Goal: Task Accomplishment & Management: Manage account settings

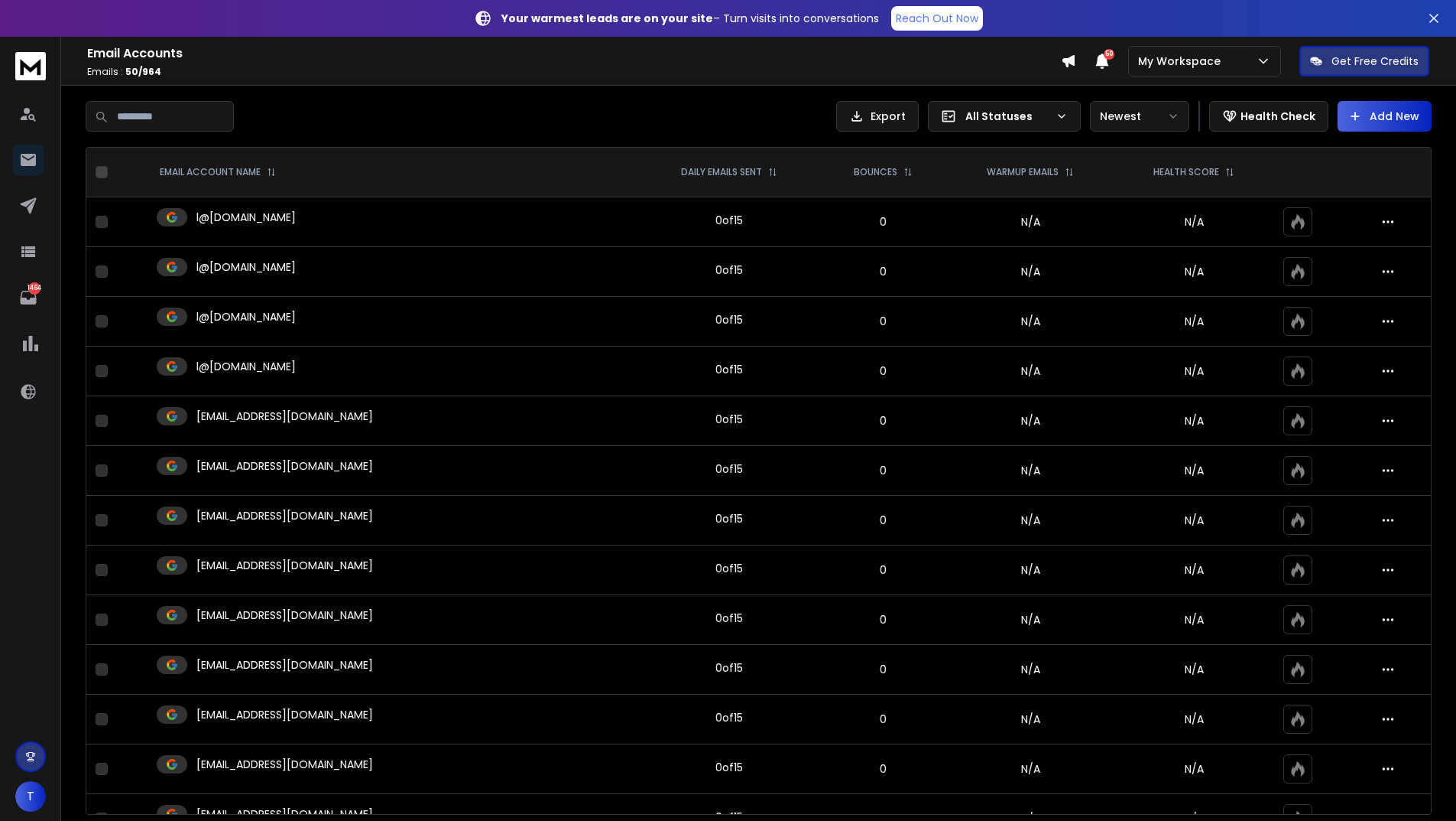
click at [1398, 111] on button "Add New" at bounding box center [1384, 116] width 94 height 30
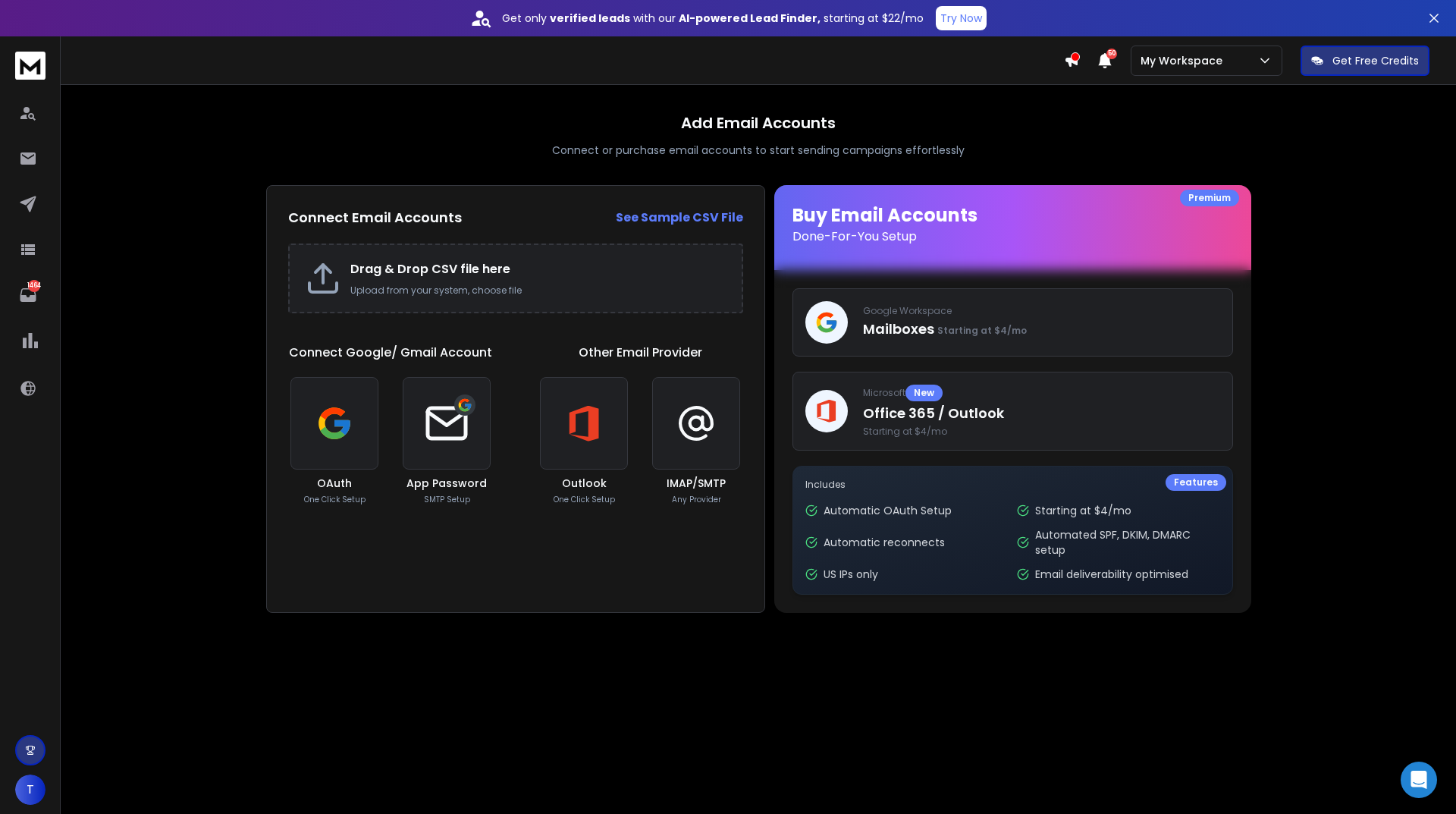
click at [342, 416] on icon at bounding box center [335, 423] width 38 height 45
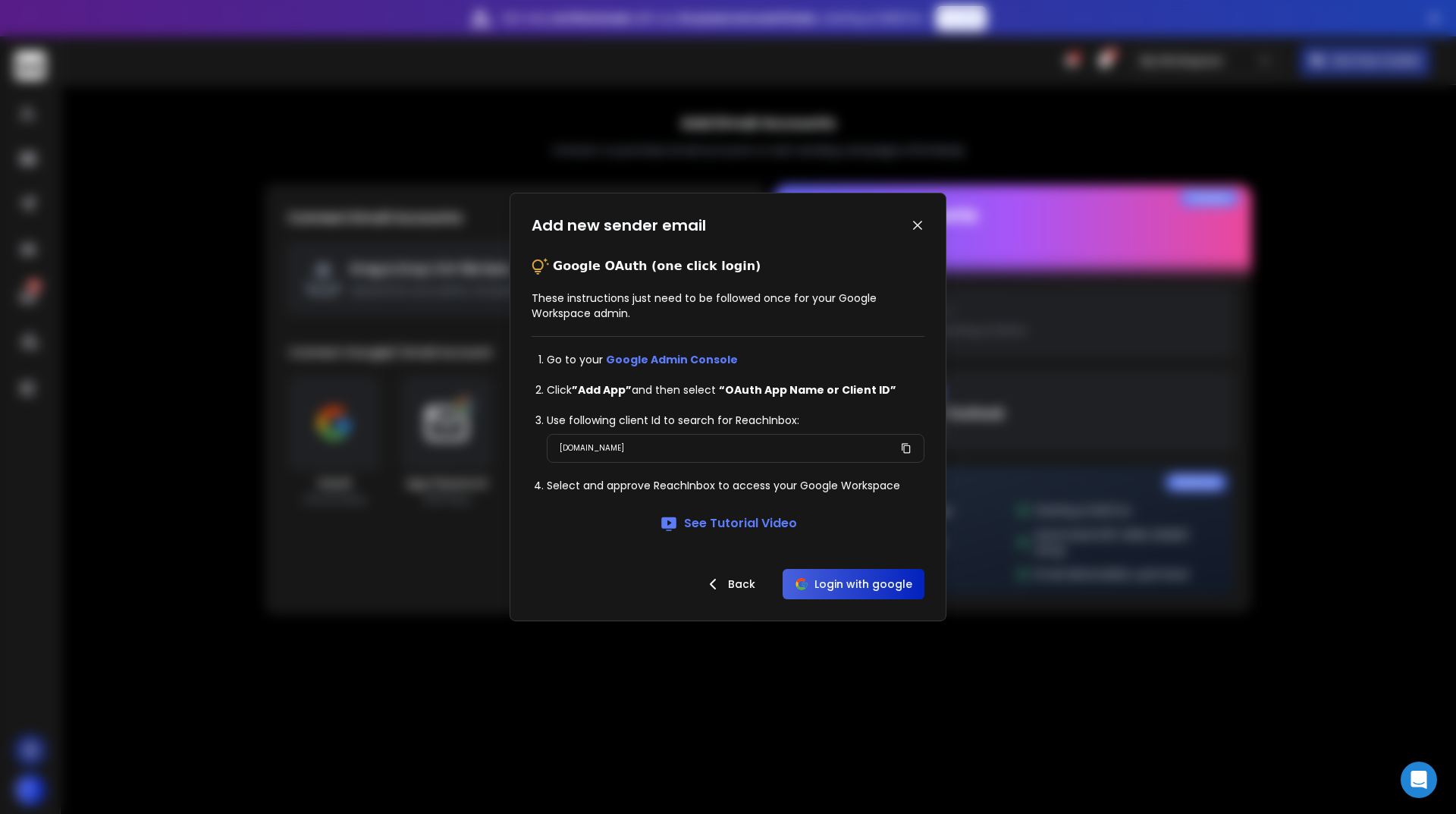
click at [863, 582] on button "Login with google" at bounding box center [853, 583] width 142 height 30
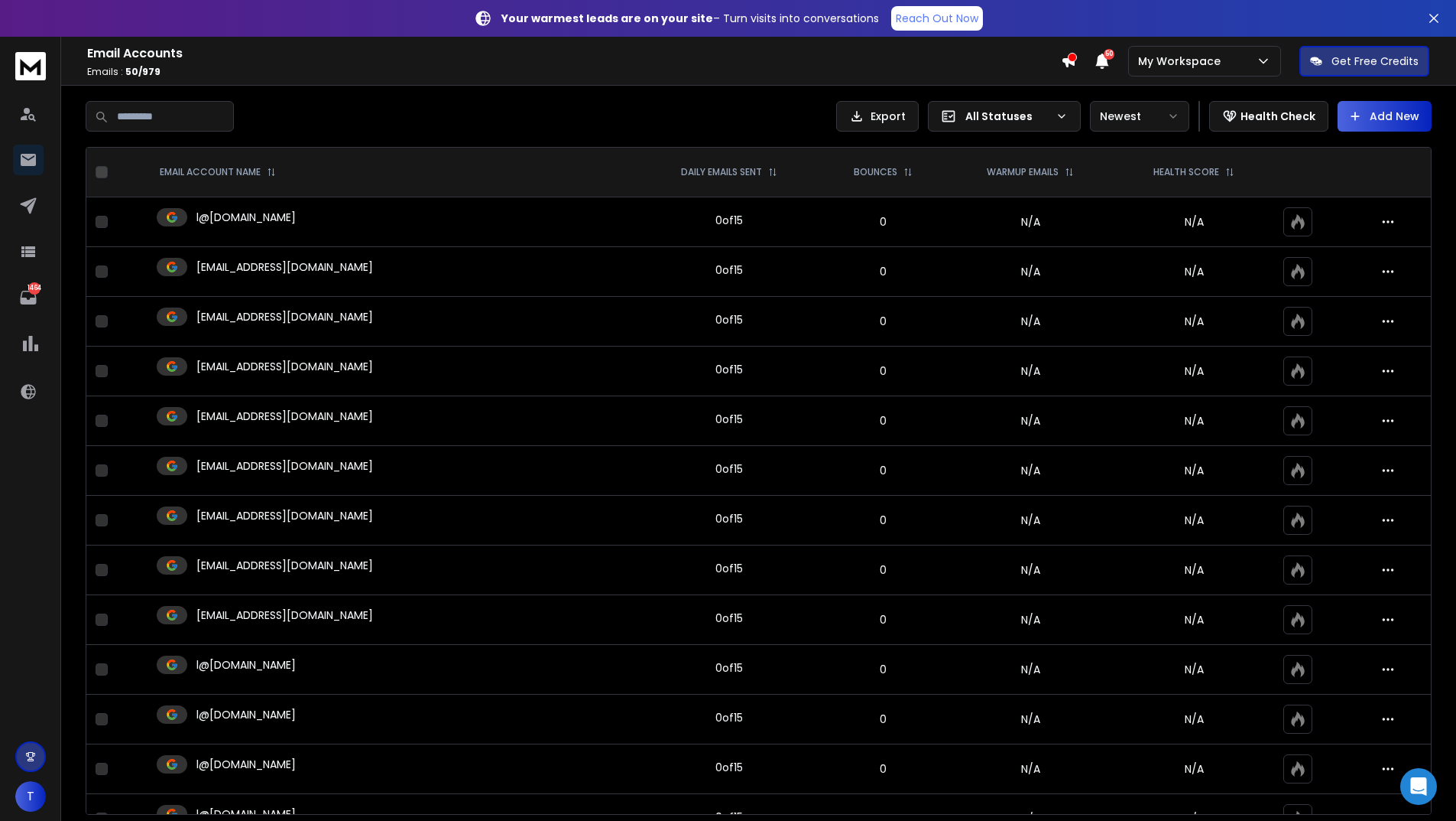
click at [1398, 111] on button "Add New" at bounding box center [1384, 116] width 94 height 30
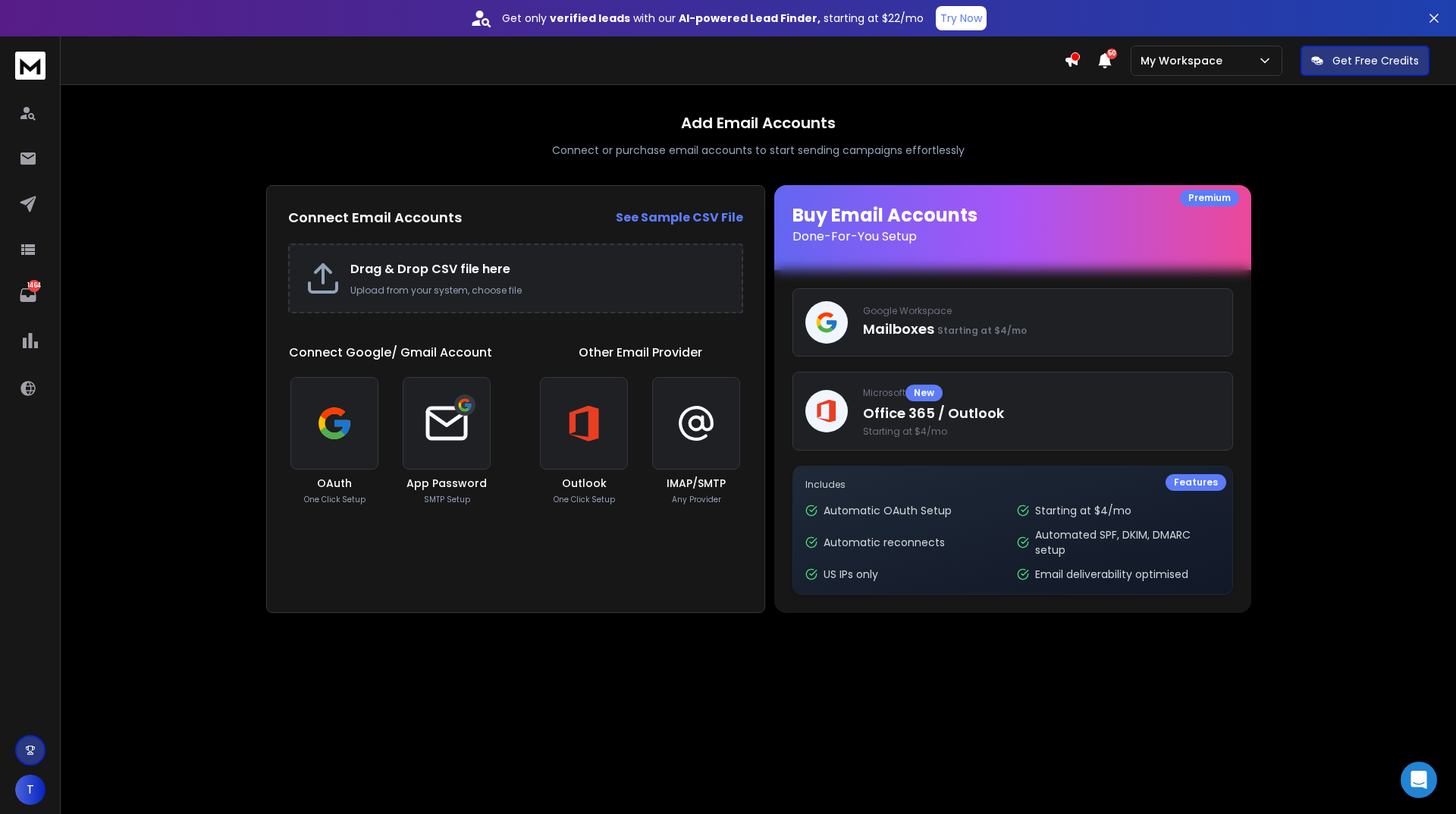
click at [356, 437] on div at bounding box center [334, 423] width 88 height 93
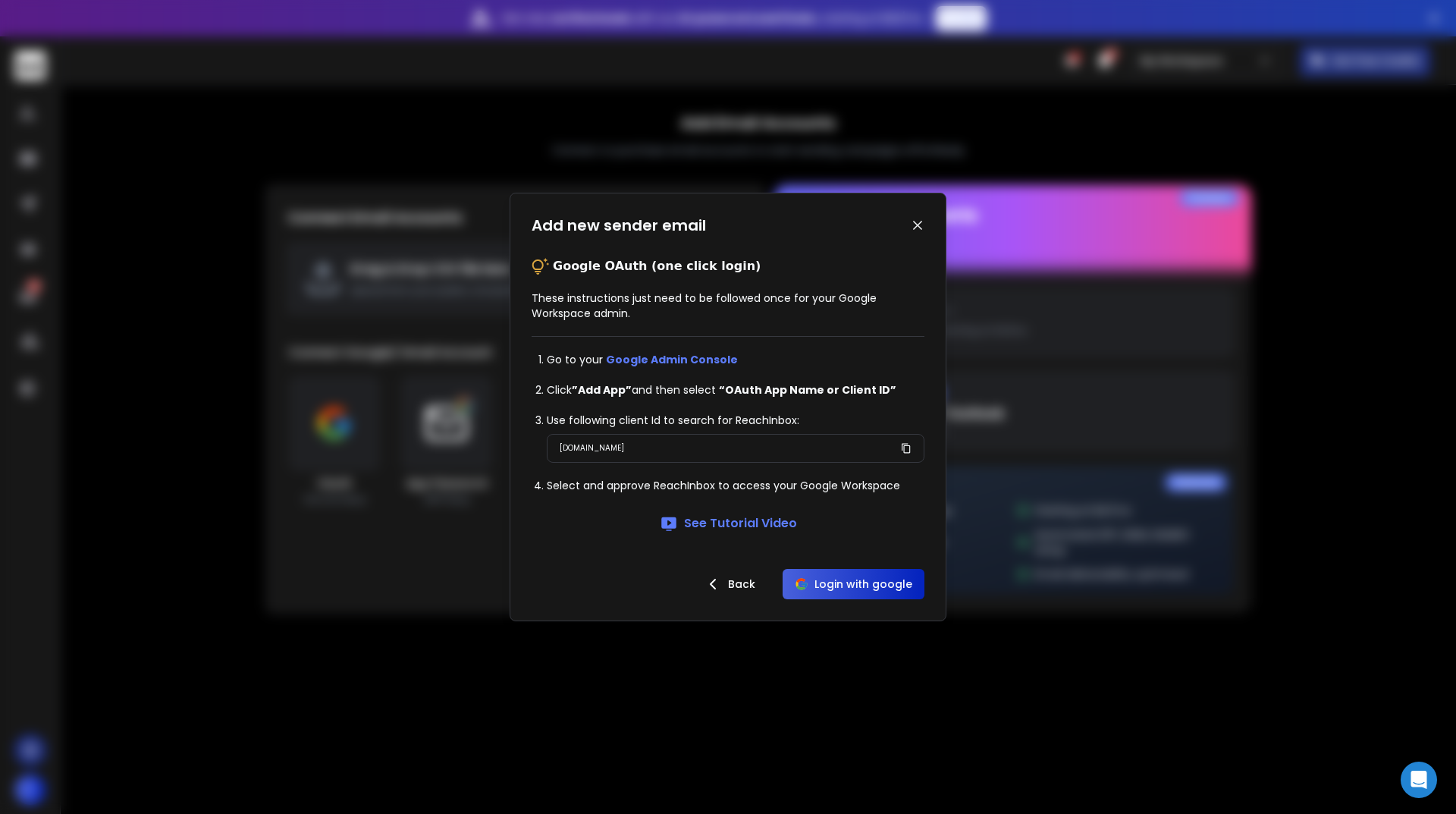
click at [834, 575] on button "Login with google" at bounding box center [853, 583] width 142 height 30
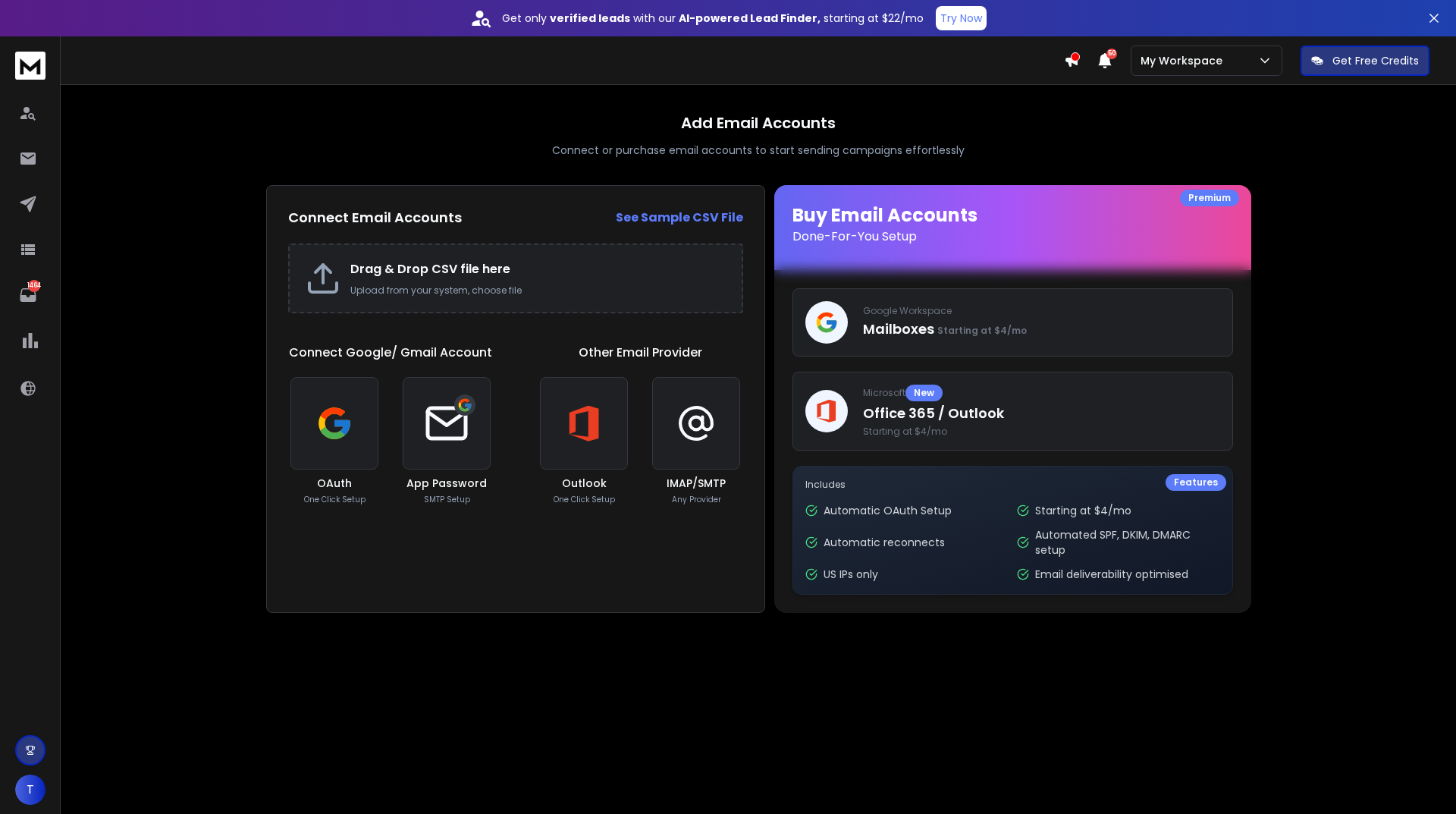
click at [336, 443] on icon at bounding box center [335, 423] width 38 height 45
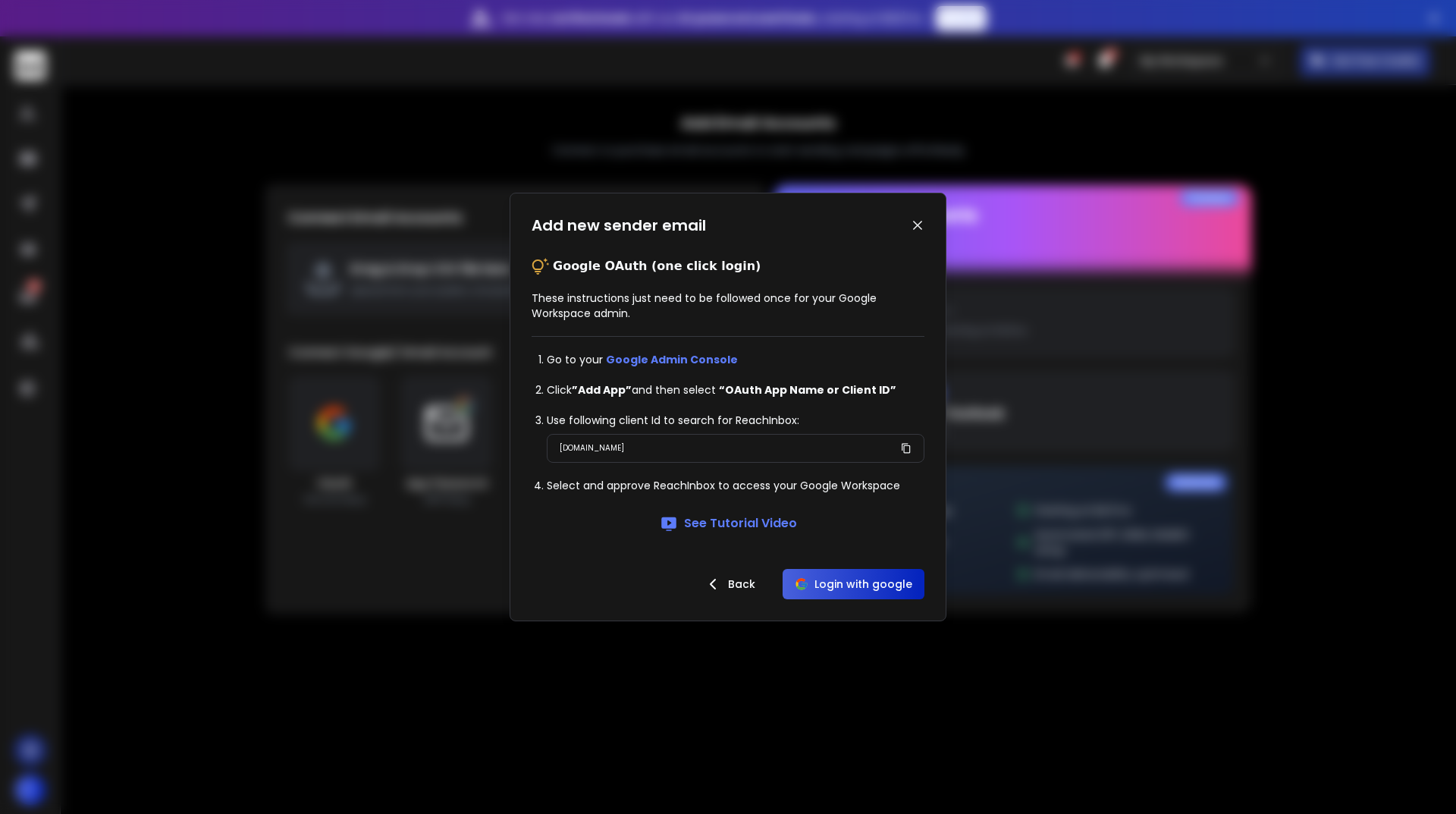
click at [815, 588] on button "Login with google" at bounding box center [853, 583] width 142 height 30
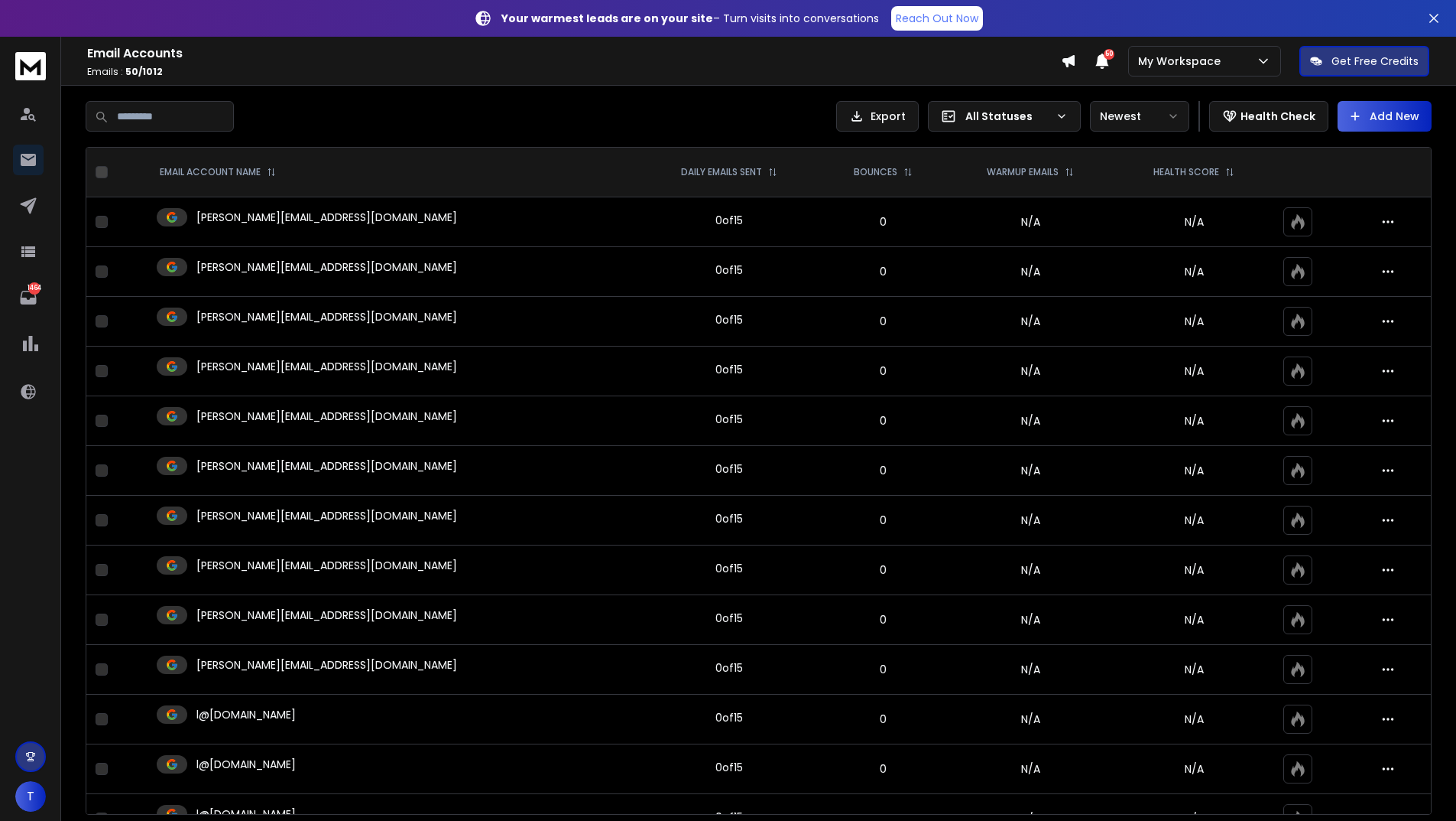
click at [1383, 117] on button "Add New" at bounding box center [1384, 116] width 94 height 30
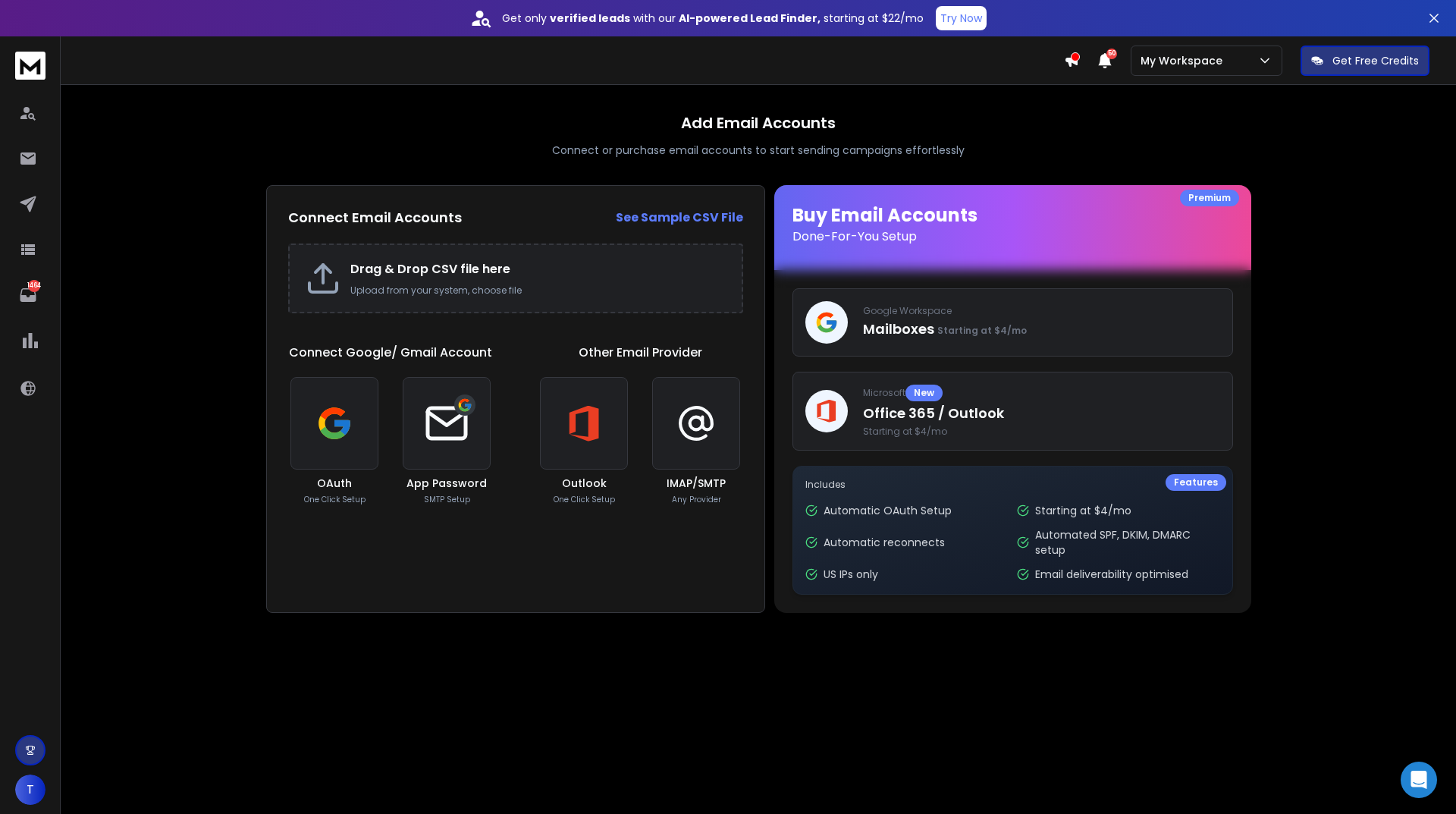
click at [332, 413] on icon at bounding box center [334, 413] width 25 height 12
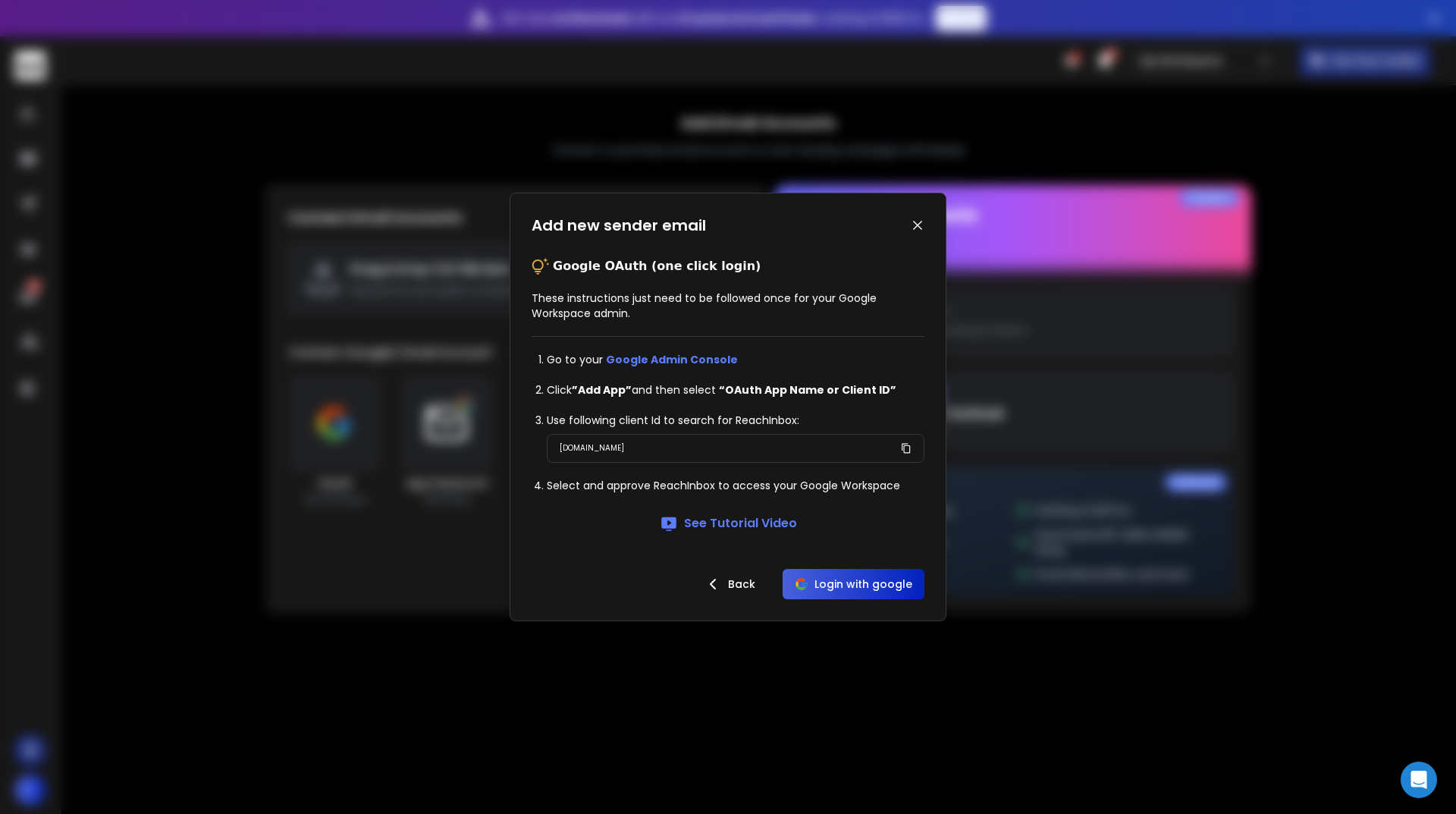
click at [884, 587] on button "Login with google" at bounding box center [853, 583] width 142 height 30
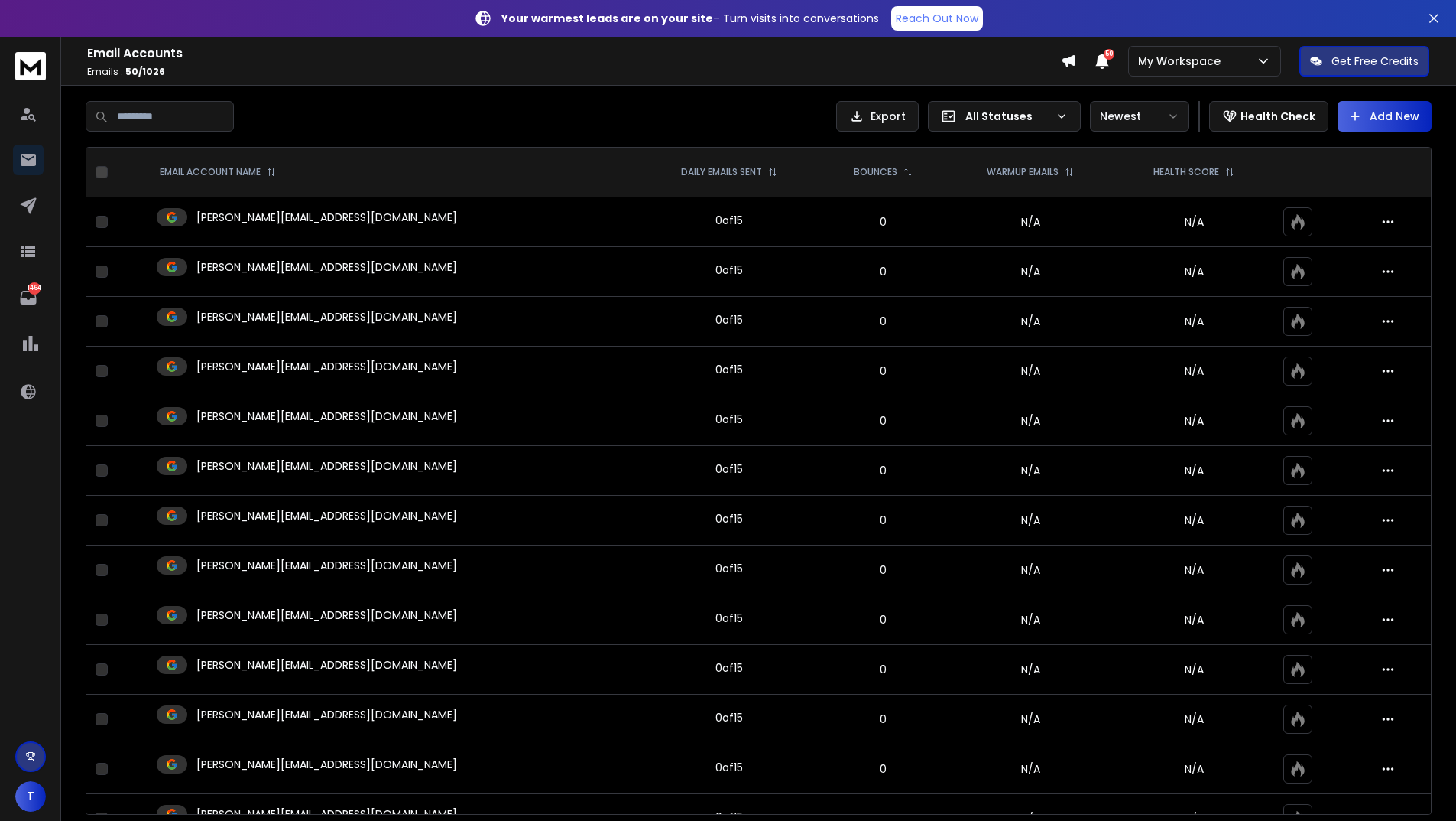
click at [1380, 119] on button "Add New" at bounding box center [1384, 116] width 94 height 30
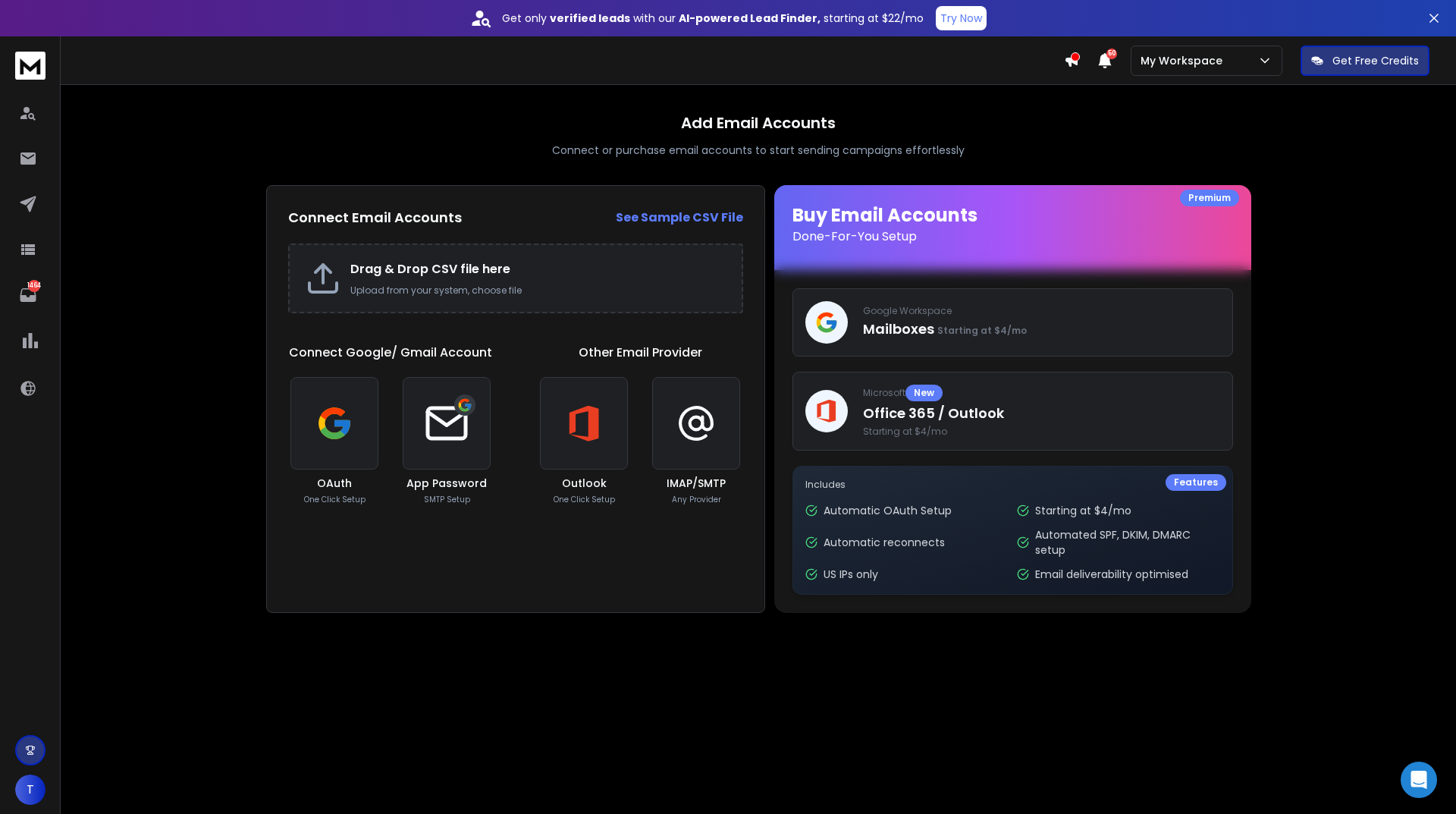
click at [360, 436] on div at bounding box center [334, 423] width 88 height 93
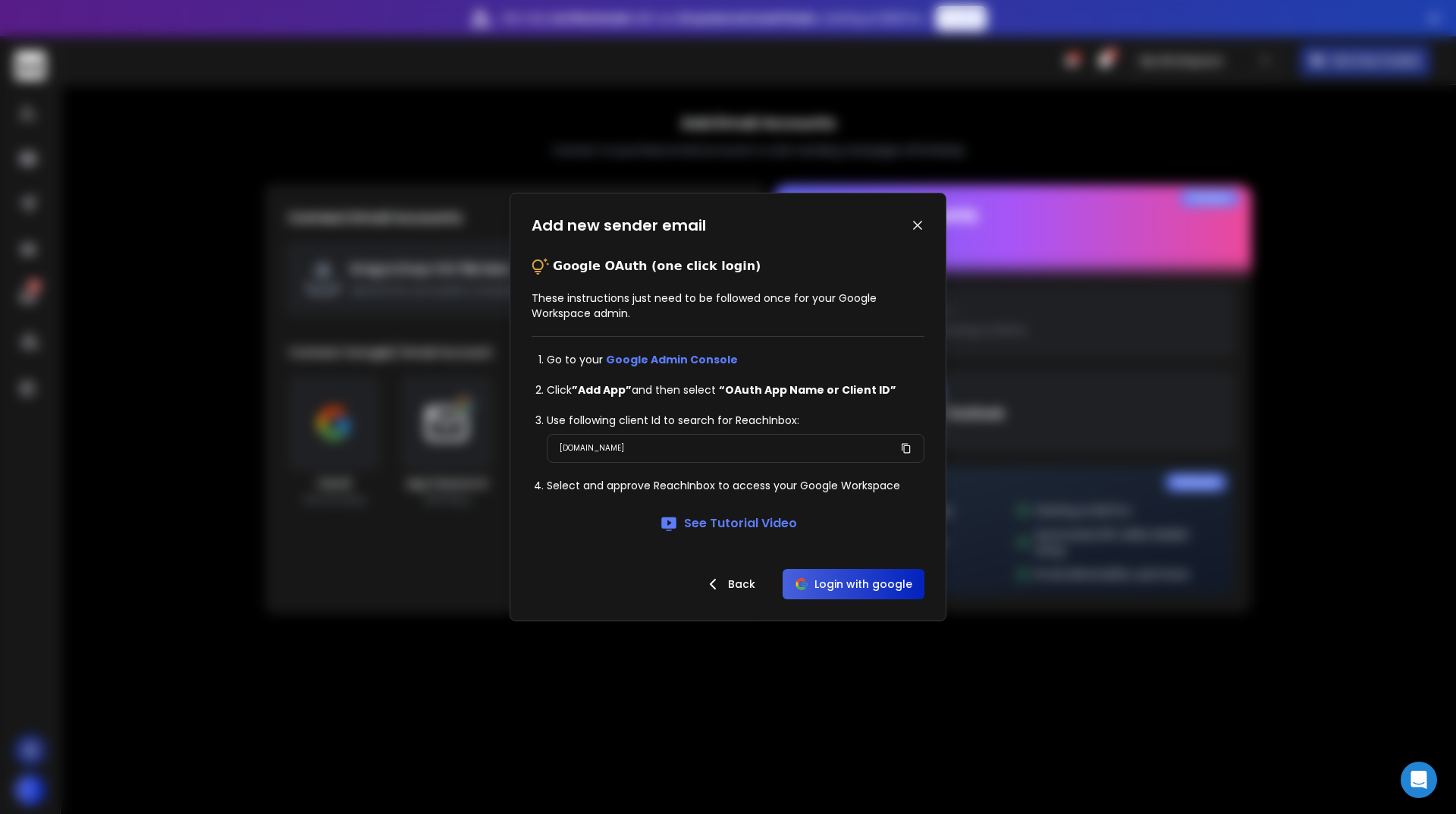
drag, startPoint x: 837, startPoint y: 582, endPoint x: 871, endPoint y: 714, distance: 136.3
click at [838, 583] on button "Login with google" at bounding box center [853, 583] width 142 height 30
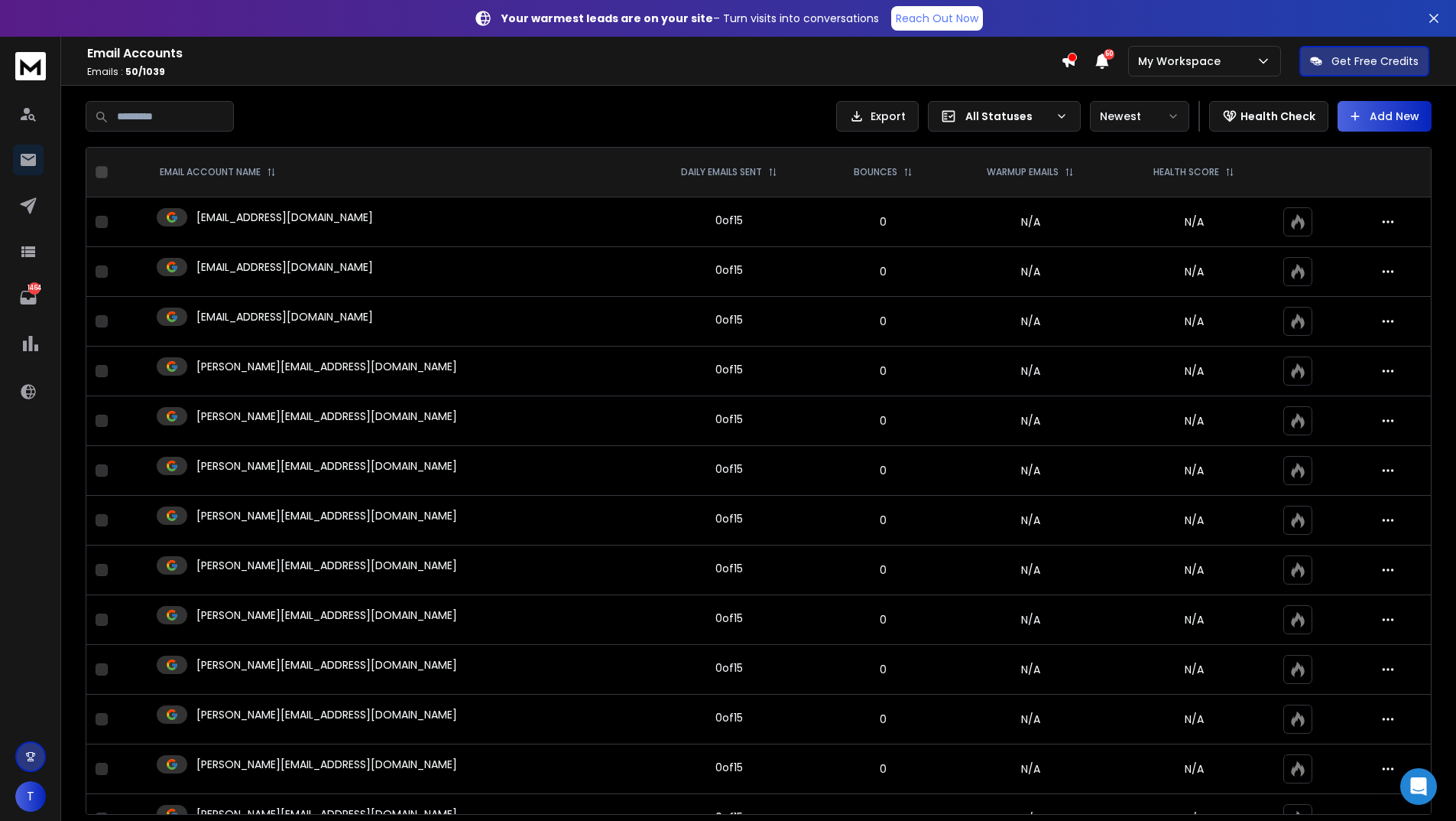
click at [1387, 116] on button "Add New" at bounding box center [1384, 116] width 94 height 30
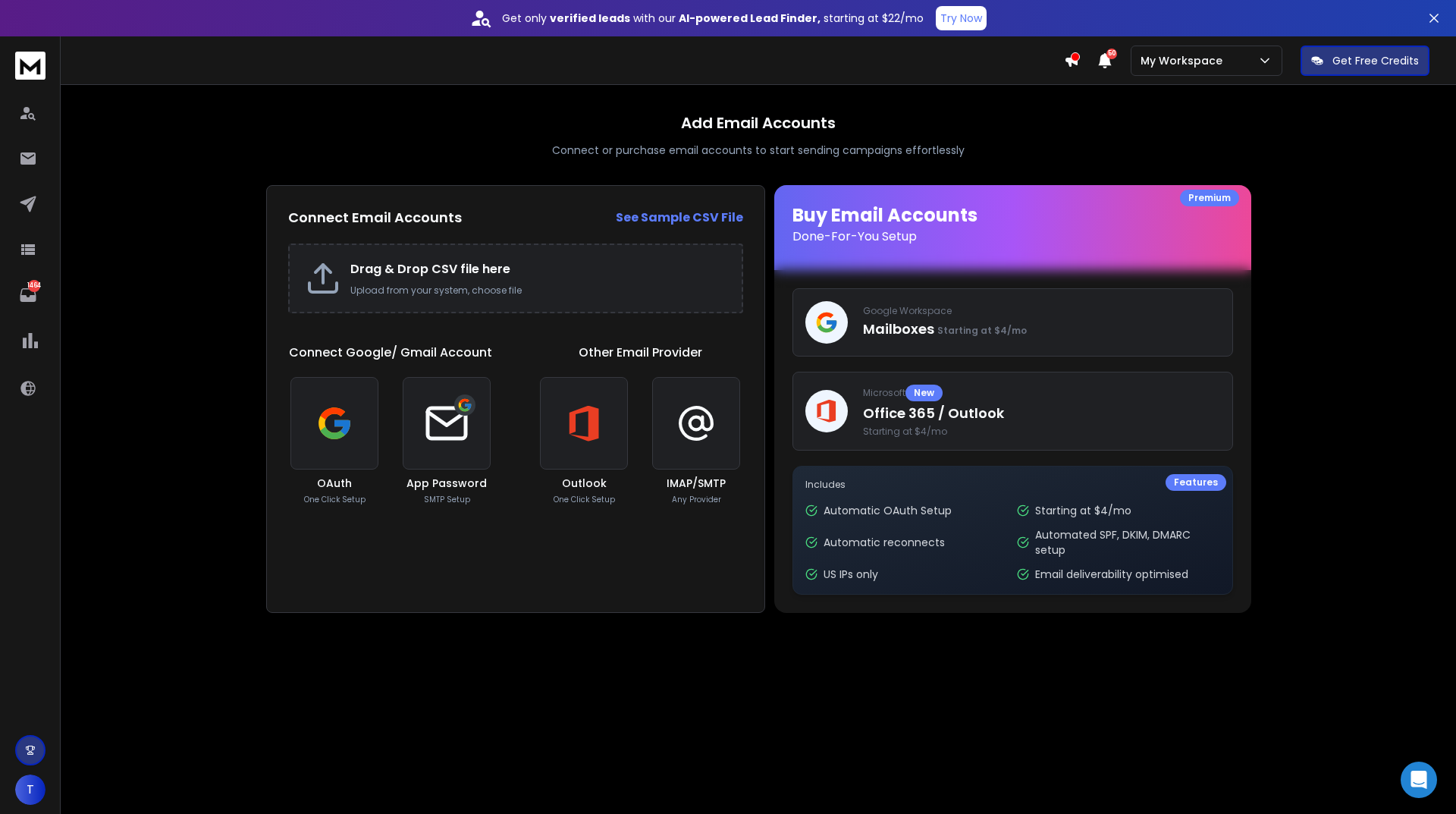
click at [326, 431] on icon at bounding box center [334, 433] width 25 height 13
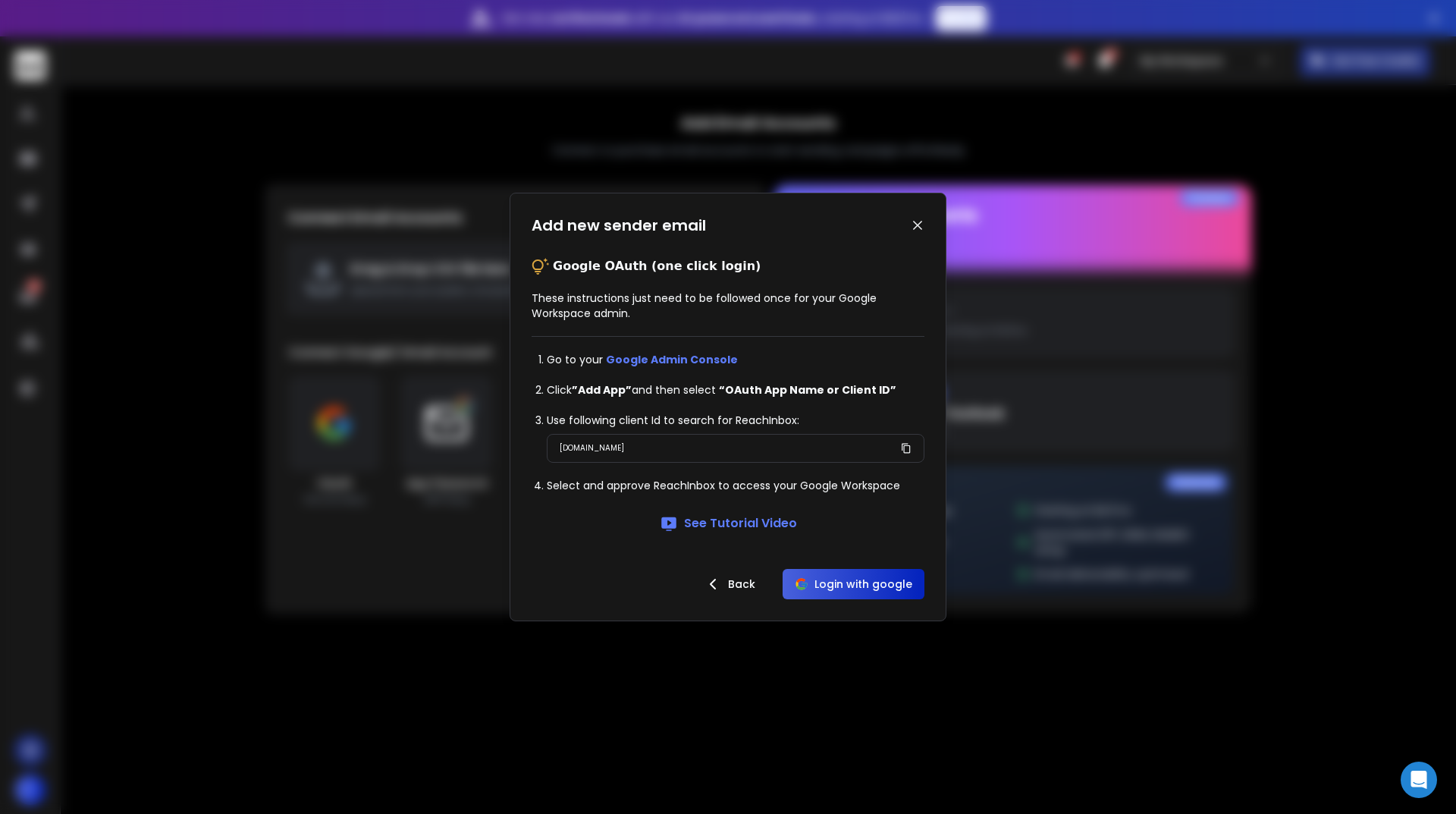
click at [848, 588] on button "Login with google" at bounding box center [853, 583] width 142 height 30
